Goal: Communication & Community: Answer question/provide support

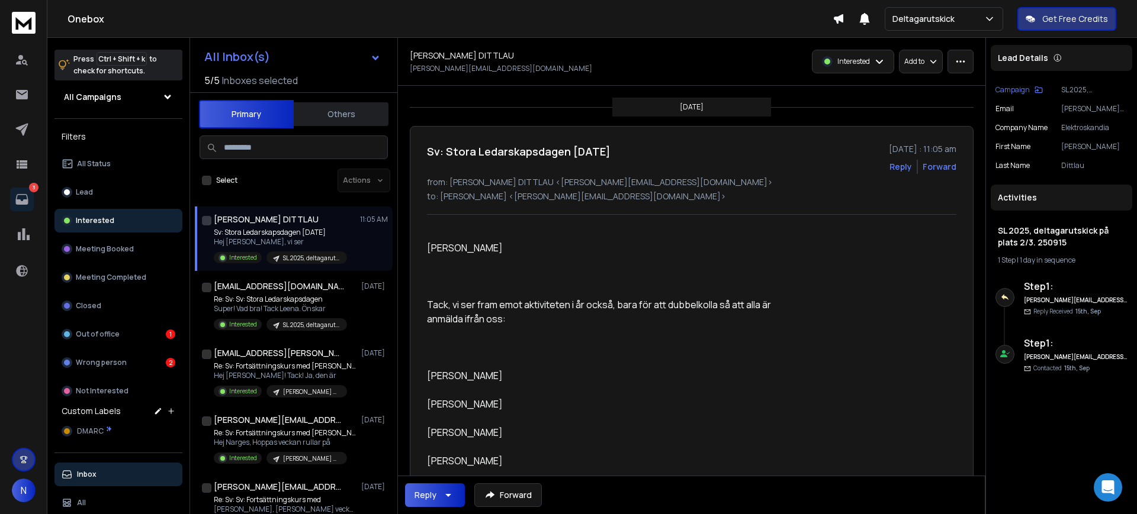
scroll to position [74, 0]
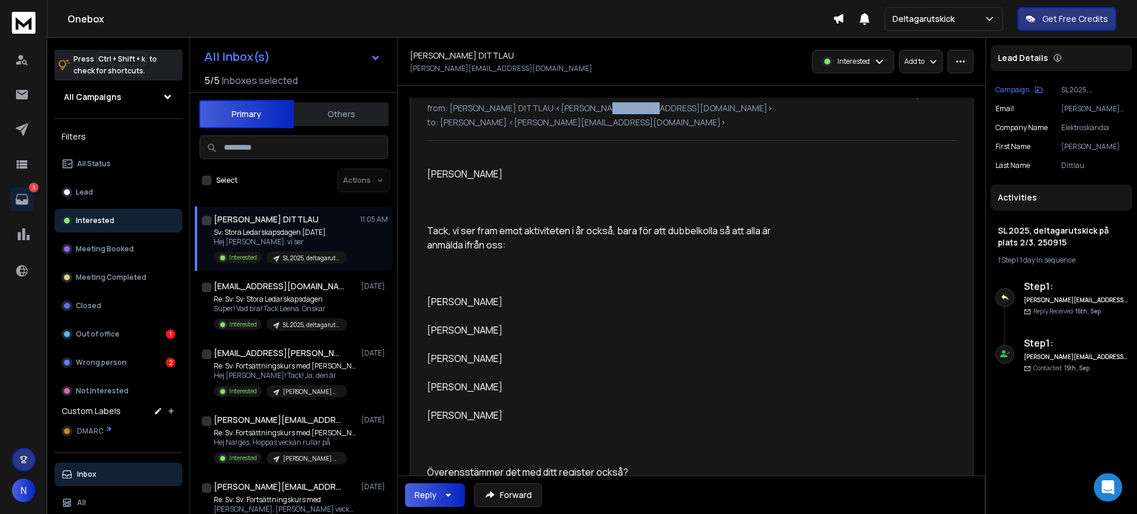
drag, startPoint x: 621, startPoint y: 108, endPoint x: 580, endPoint y: 109, distance: 41.4
click at [580, 109] on p "from: [PERSON_NAME] <[PERSON_NAME][EMAIL_ADDRESS][DOMAIN_NAME]>" at bounding box center [691, 108] width 529 height 12
copy p "[DOMAIN_NAME]"
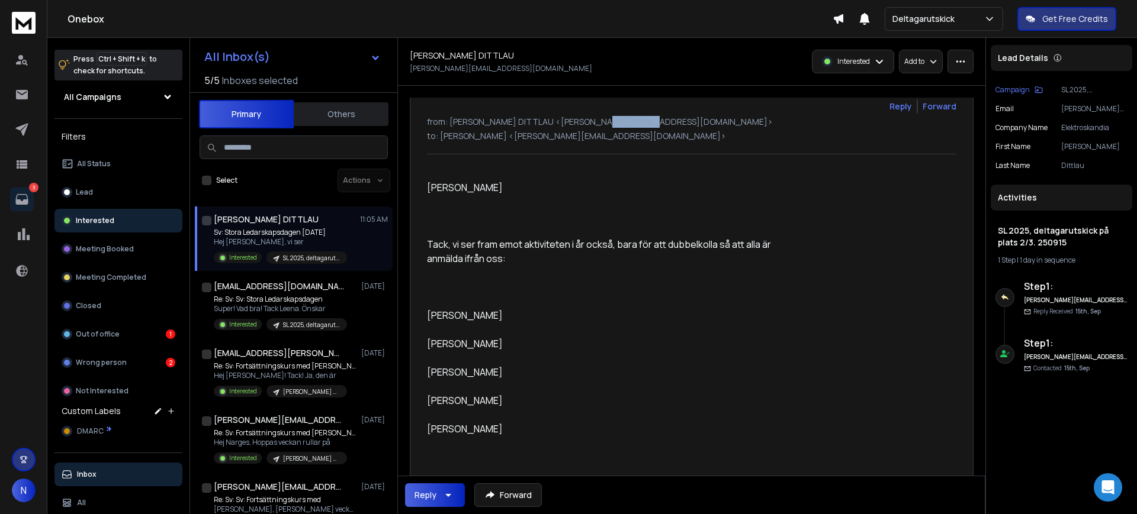
scroll to position [0, 0]
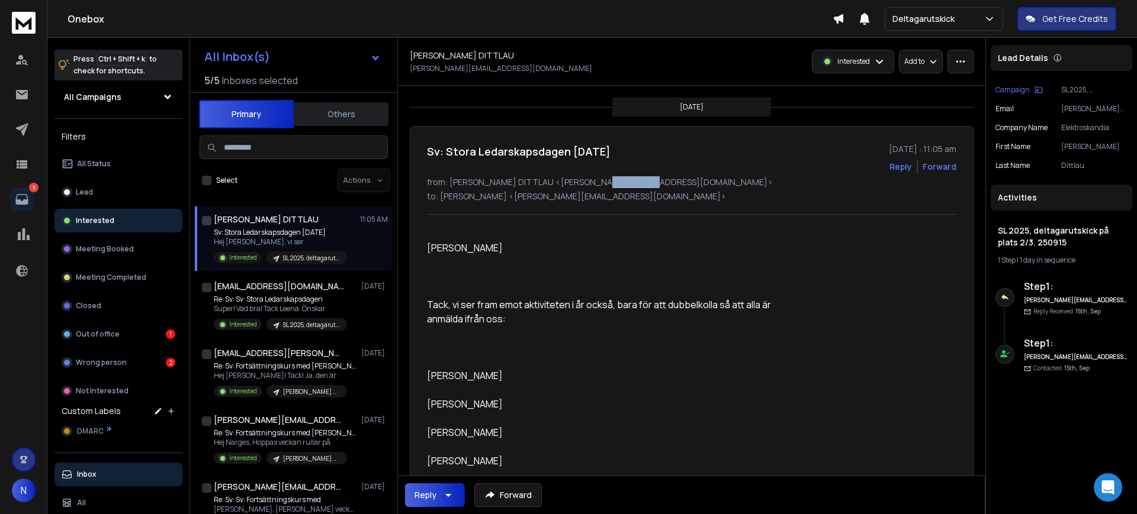
click at [425, 495] on div "Reply" at bounding box center [425, 496] width 22 height 12
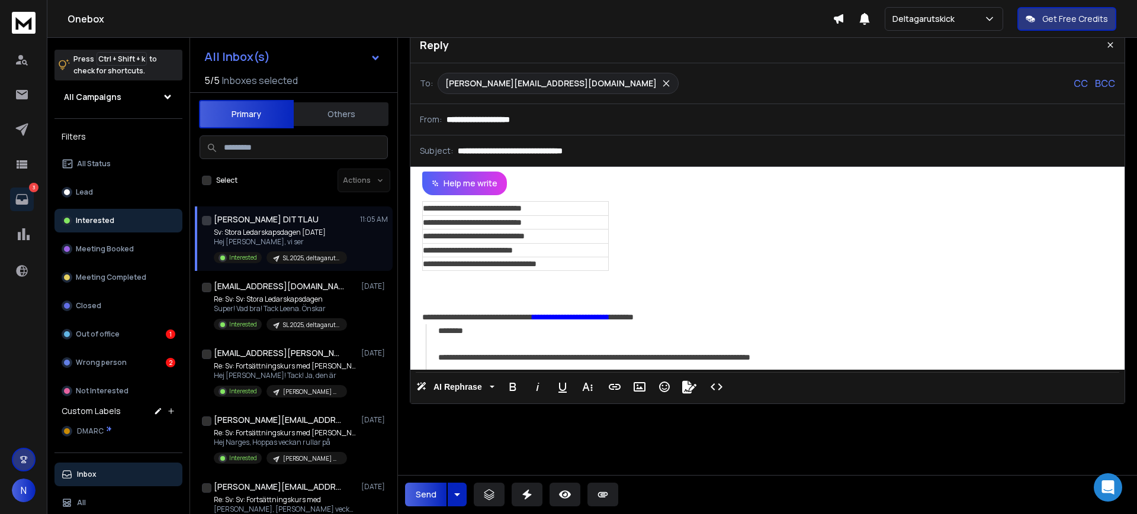
scroll to position [148, 0]
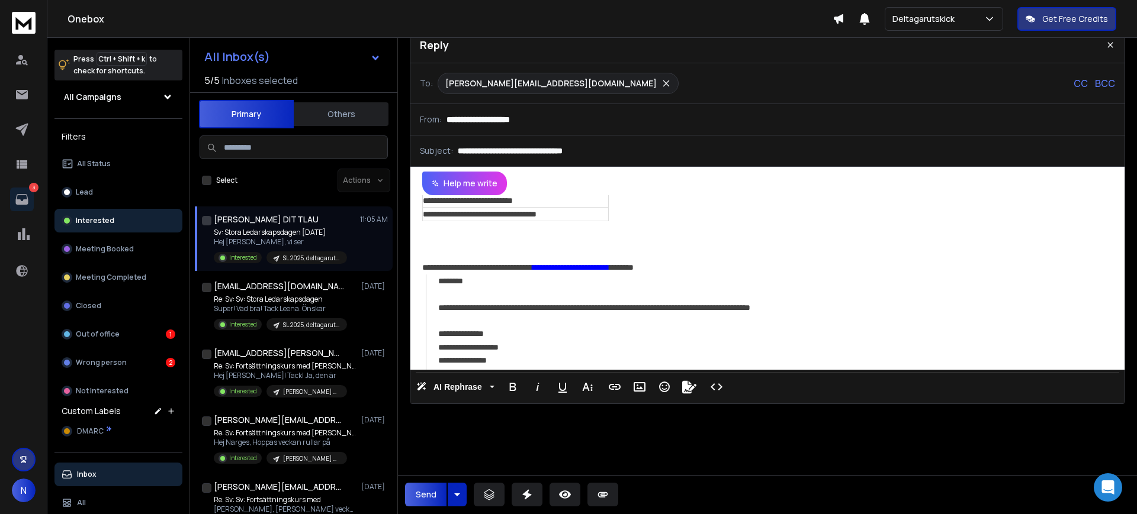
click at [441, 248] on div at bounding box center [765, 254] width 687 height 13
click at [441, 244] on div at bounding box center [765, 241] width 687 height 13
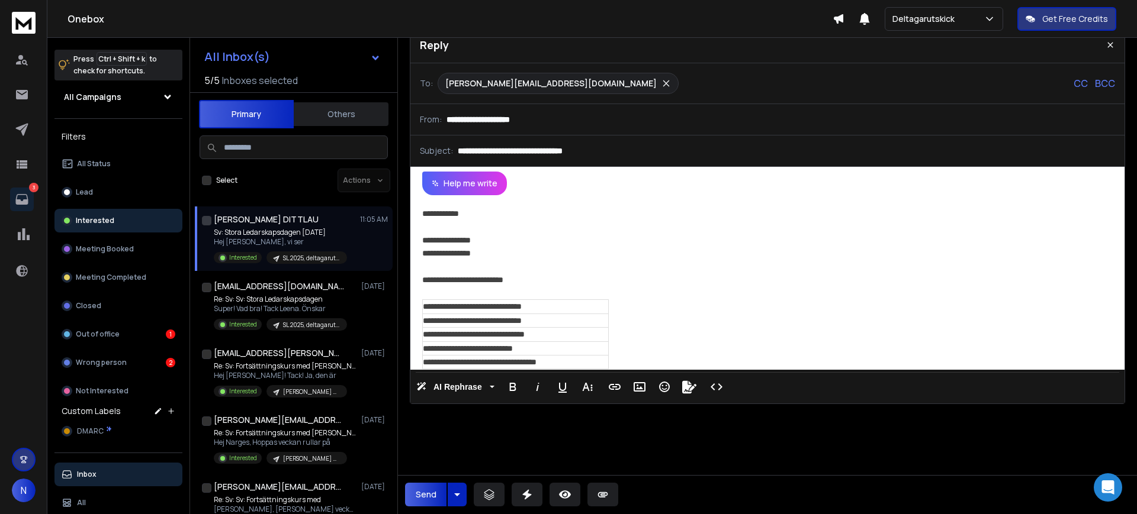
scroll to position [74, 0]
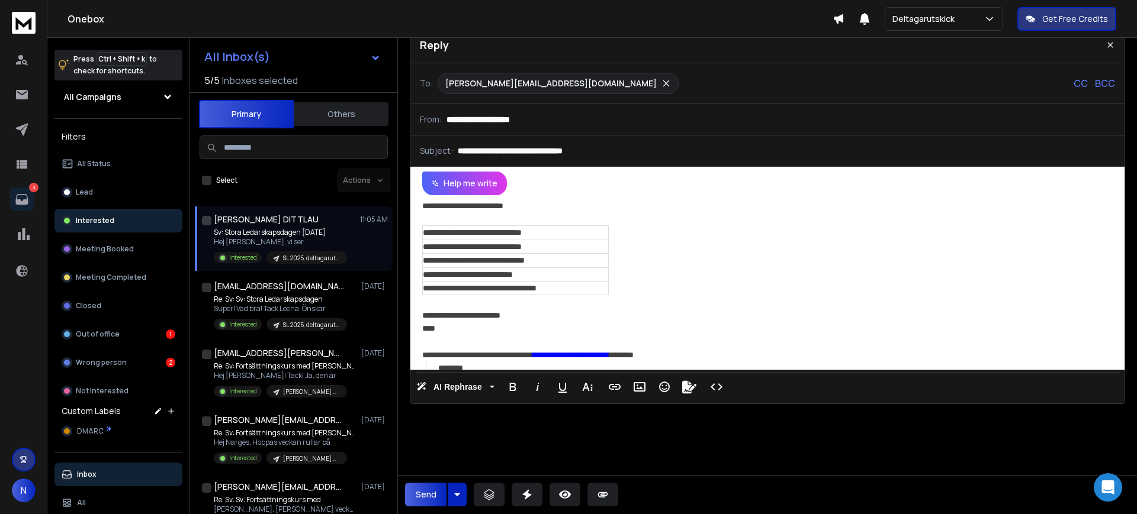
drag, startPoint x: 422, startPoint y: 495, endPoint x: 505, endPoint y: 265, distance: 245.0
click at [500, 273] on div "**********" at bounding box center [767, 284] width 715 height 514
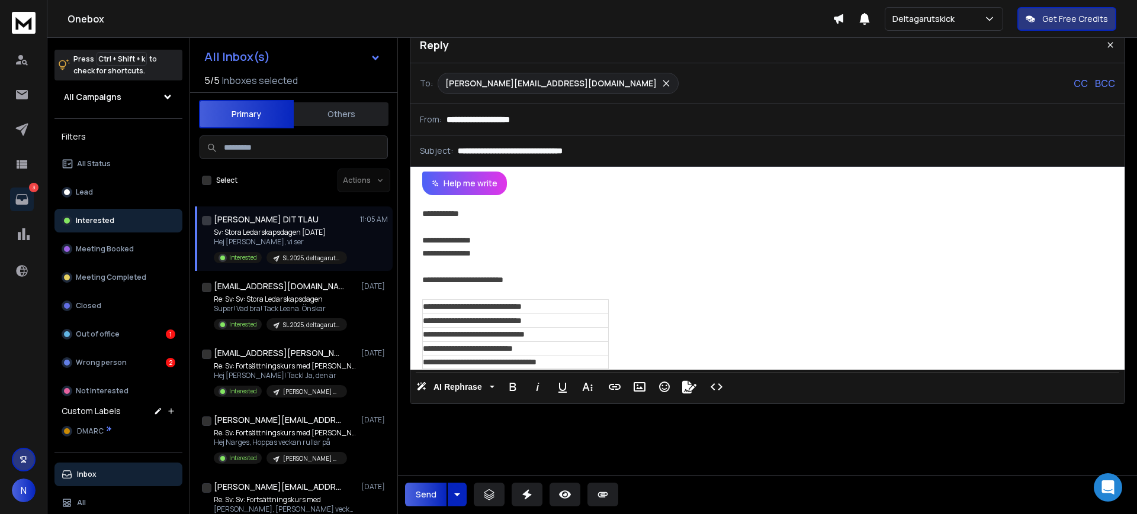
click at [424, 495] on button "Send" at bounding box center [425, 495] width 41 height 24
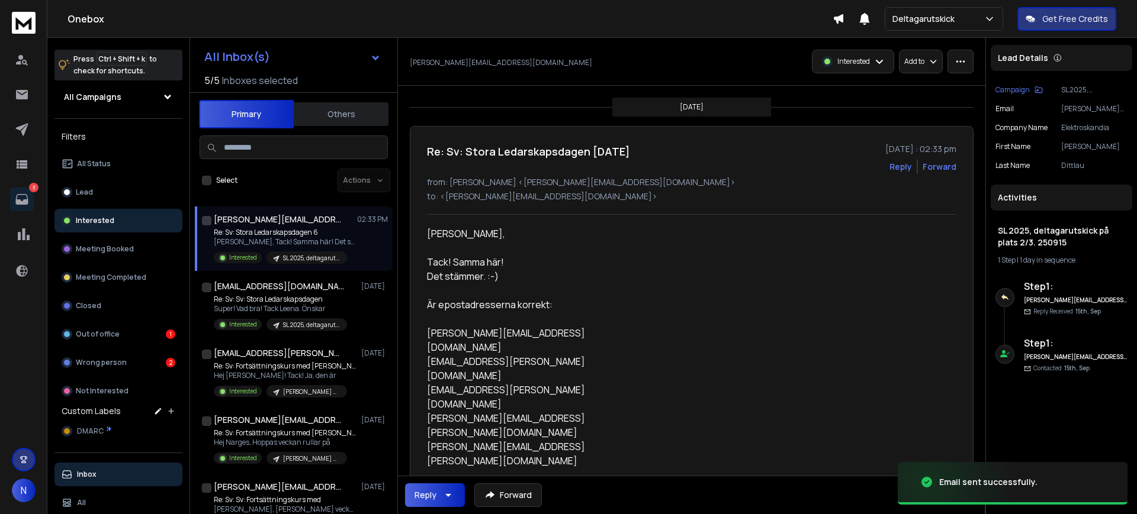
click at [300, 226] on div "[PERSON_NAME][EMAIL_ADDRESS][DOMAIN_NAME] 02:33 PM Re: Sv: Stora Ledarskapsdage…" at bounding box center [301, 239] width 174 height 50
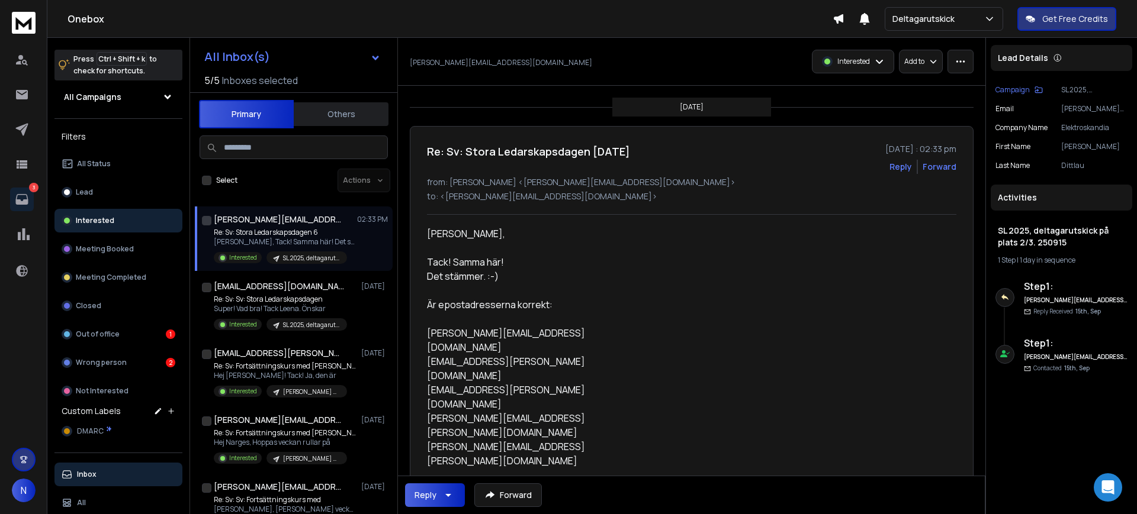
click at [300, 226] on div "[PERSON_NAME][EMAIL_ADDRESS][DOMAIN_NAME] 02:33 PM Re: Sv: Stora Ledarskapsdage…" at bounding box center [301, 239] width 174 height 50
click at [24, 92] on icon at bounding box center [22, 95] width 14 height 14
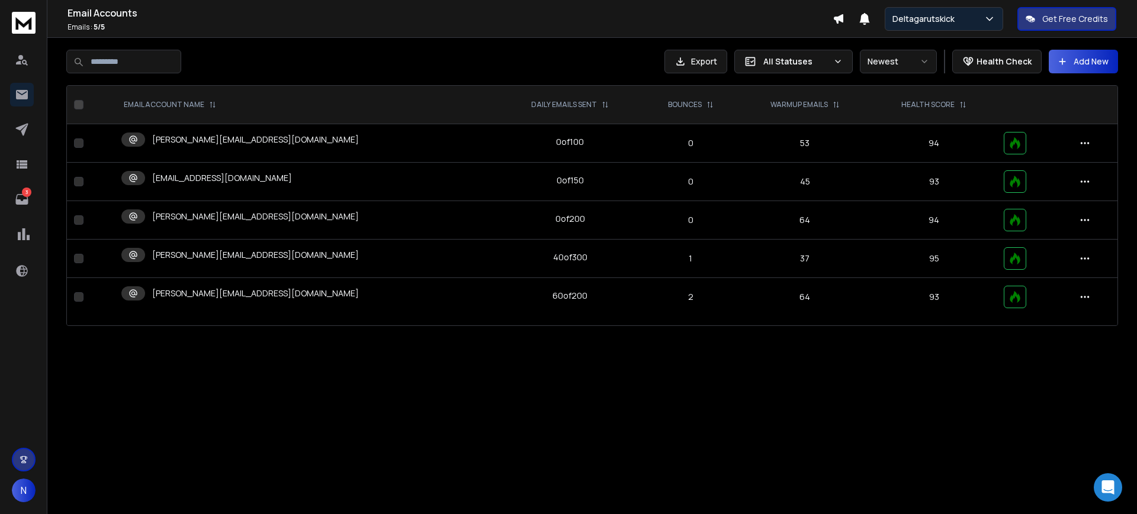
click at [947, 14] on p "Deltagarutskick" at bounding box center [925, 19] width 67 height 12
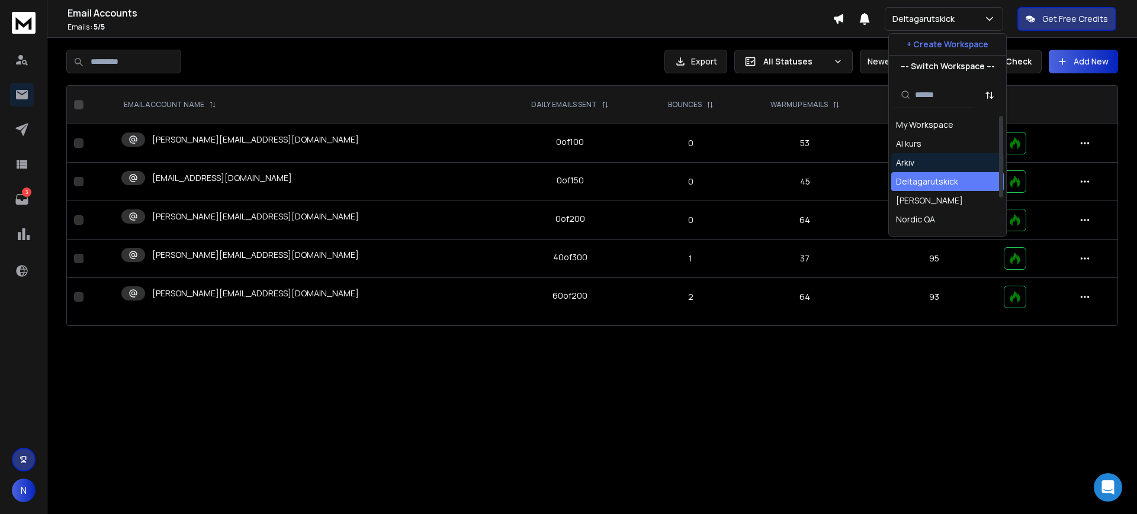
click at [908, 157] on div "Arkiv" at bounding box center [905, 163] width 18 height 12
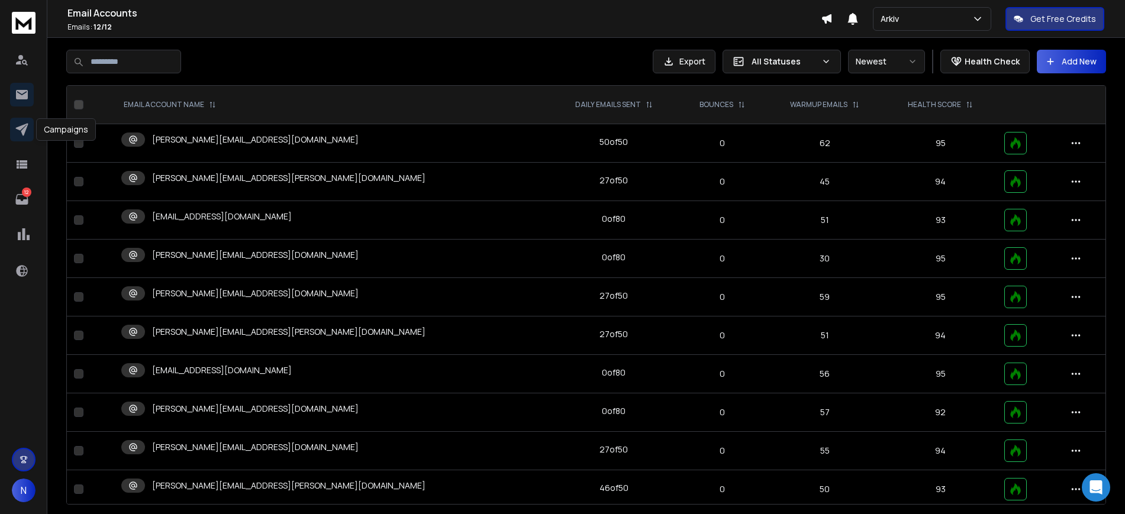
click at [15, 133] on icon at bounding box center [22, 130] width 14 height 14
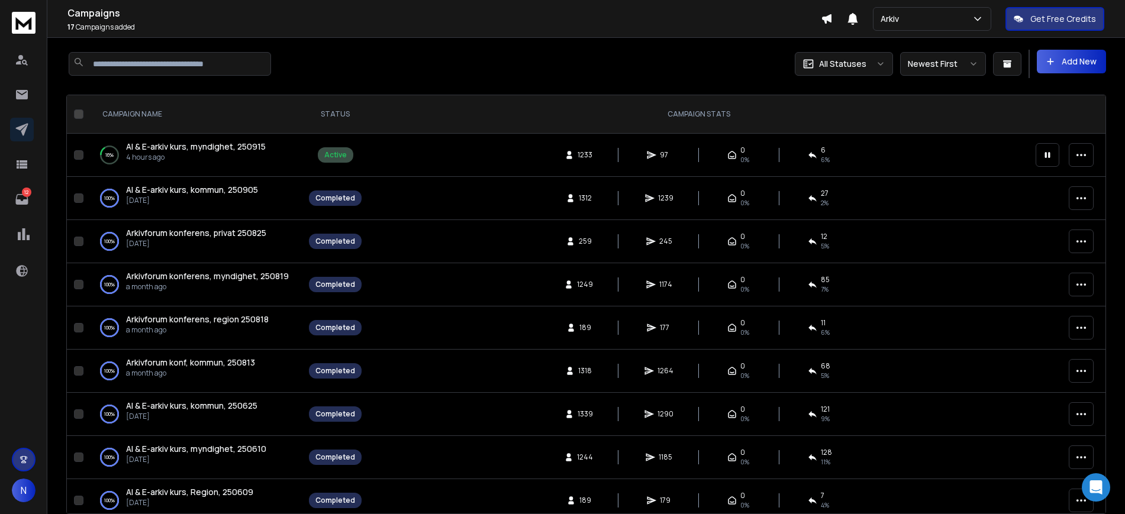
click at [212, 152] on span "AI & E-arkiv kurs, myndighet, 250915" at bounding box center [196, 146] width 140 height 11
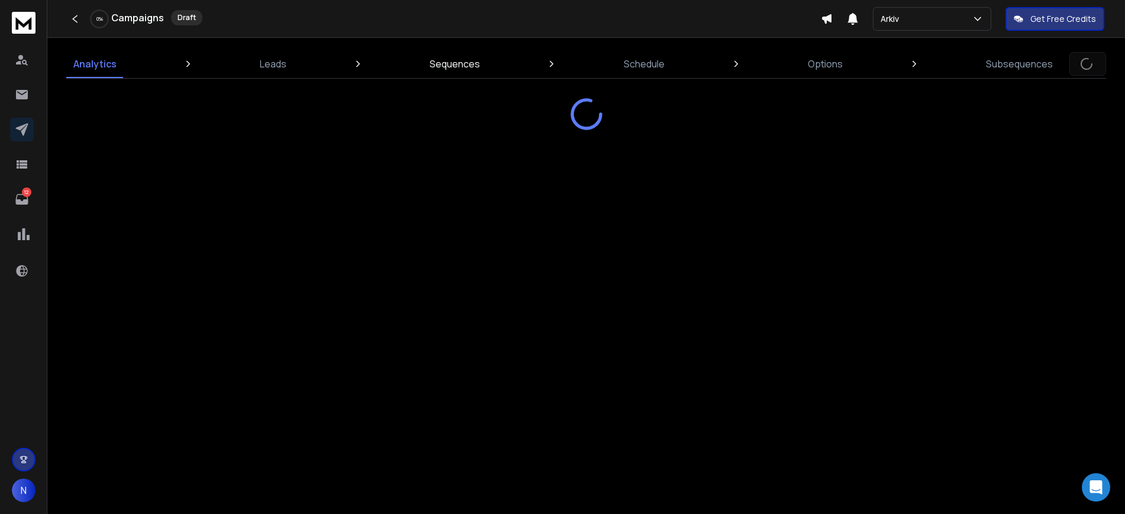
click at [461, 66] on p "Sequences" at bounding box center [455, 64] width 50 height 14
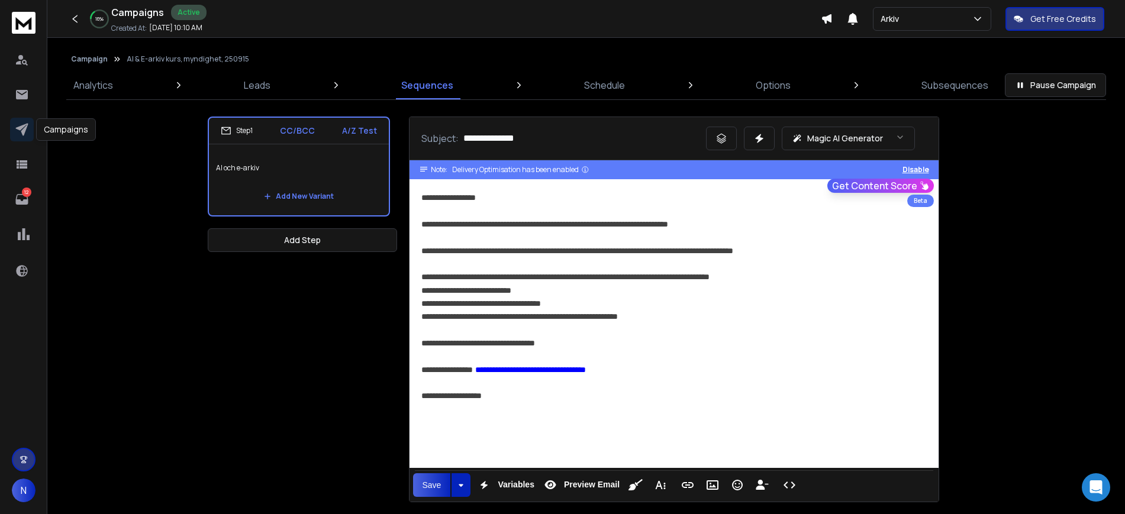
click at [21, 126] on icon at bounding box center [21, 129] width 12 height 12
